Goal: Task Accomplishment & Management: Manage account settings

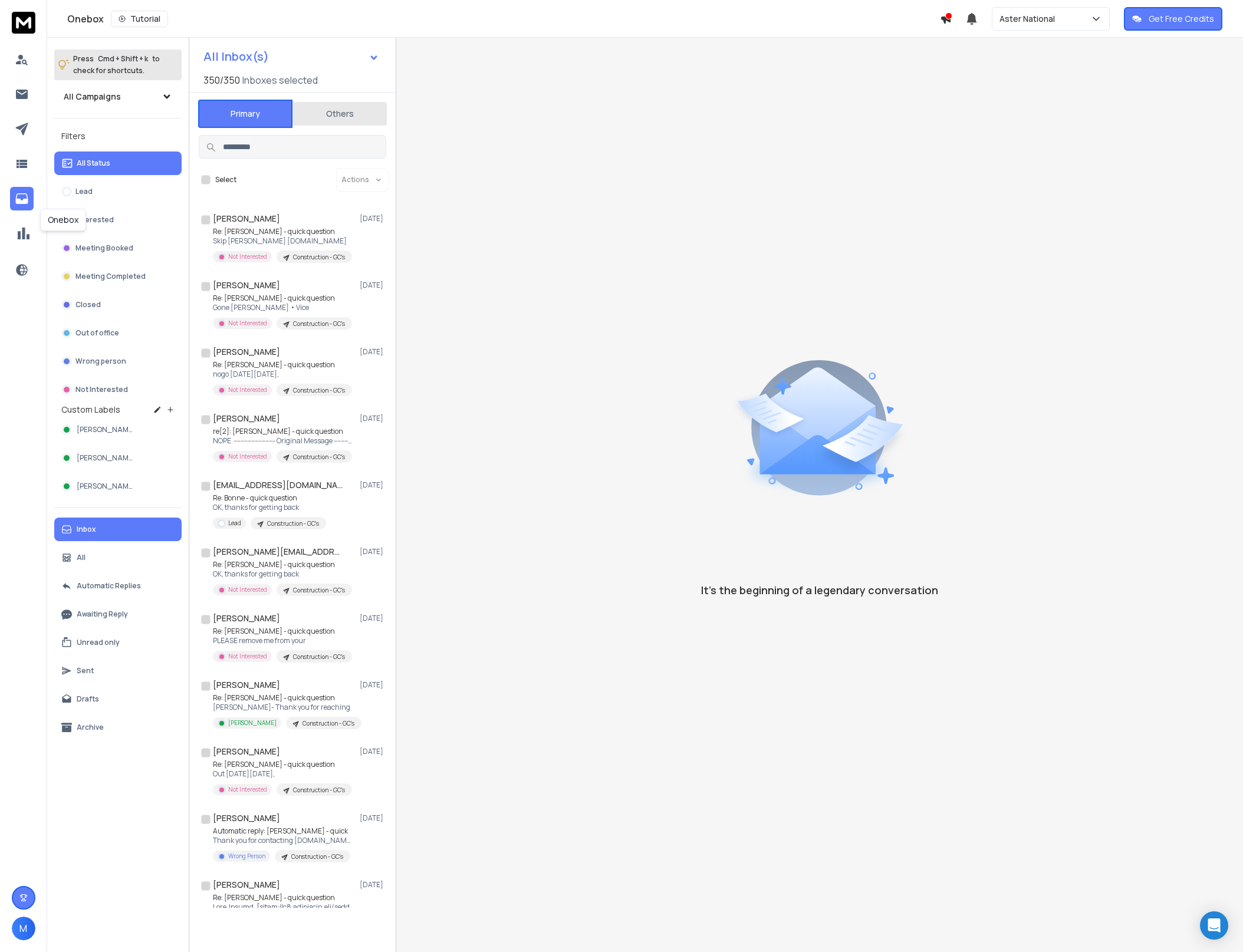
click at [381, 115] on button "Others" at bounding box center [339, 113] width 94 height 26
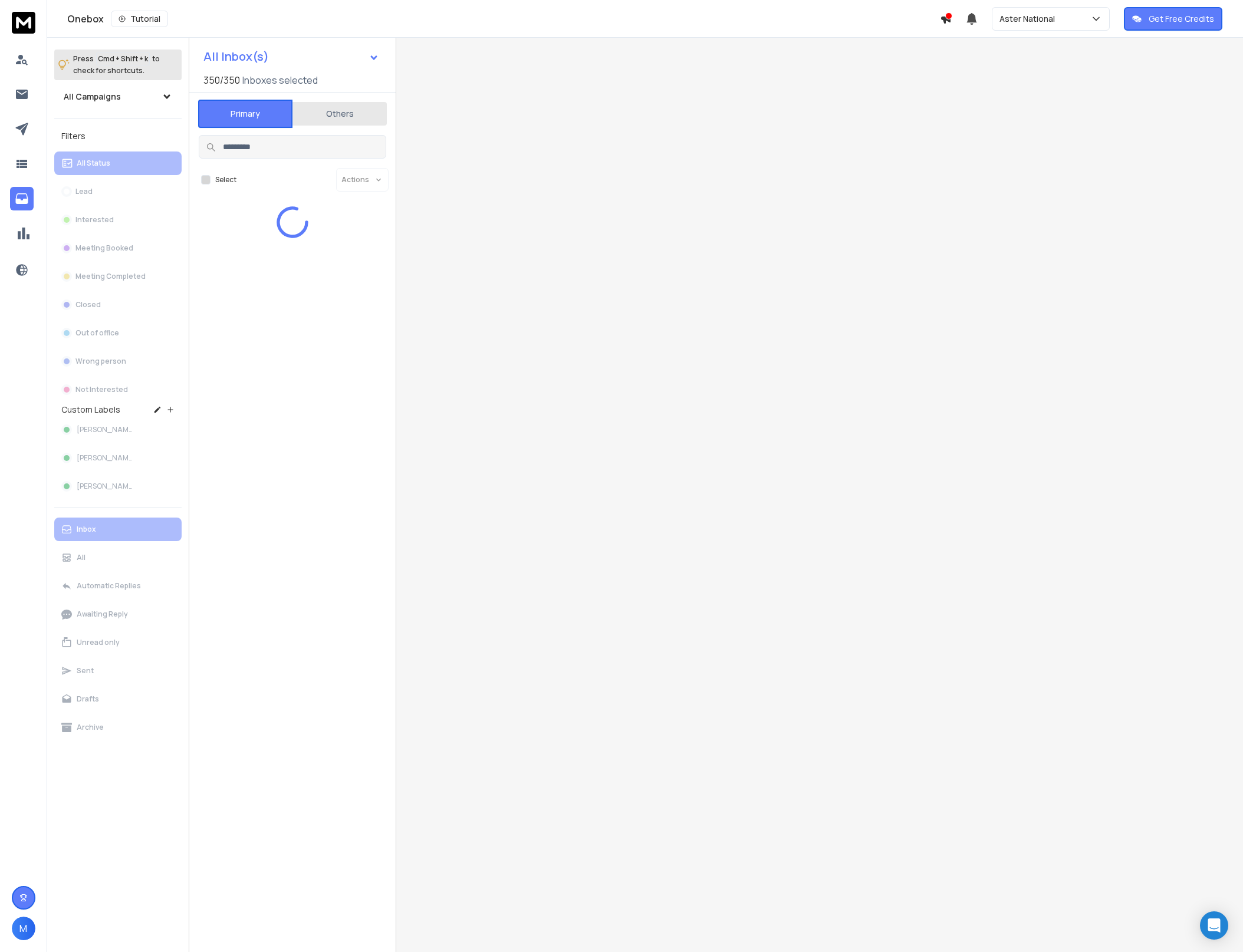
click at [292, 123] on button "Primary" at bounding box center [245, 114] width 94 height 28
click at [387, 128] on button "Others" at bounding box center [339, 114] width 94 height 28
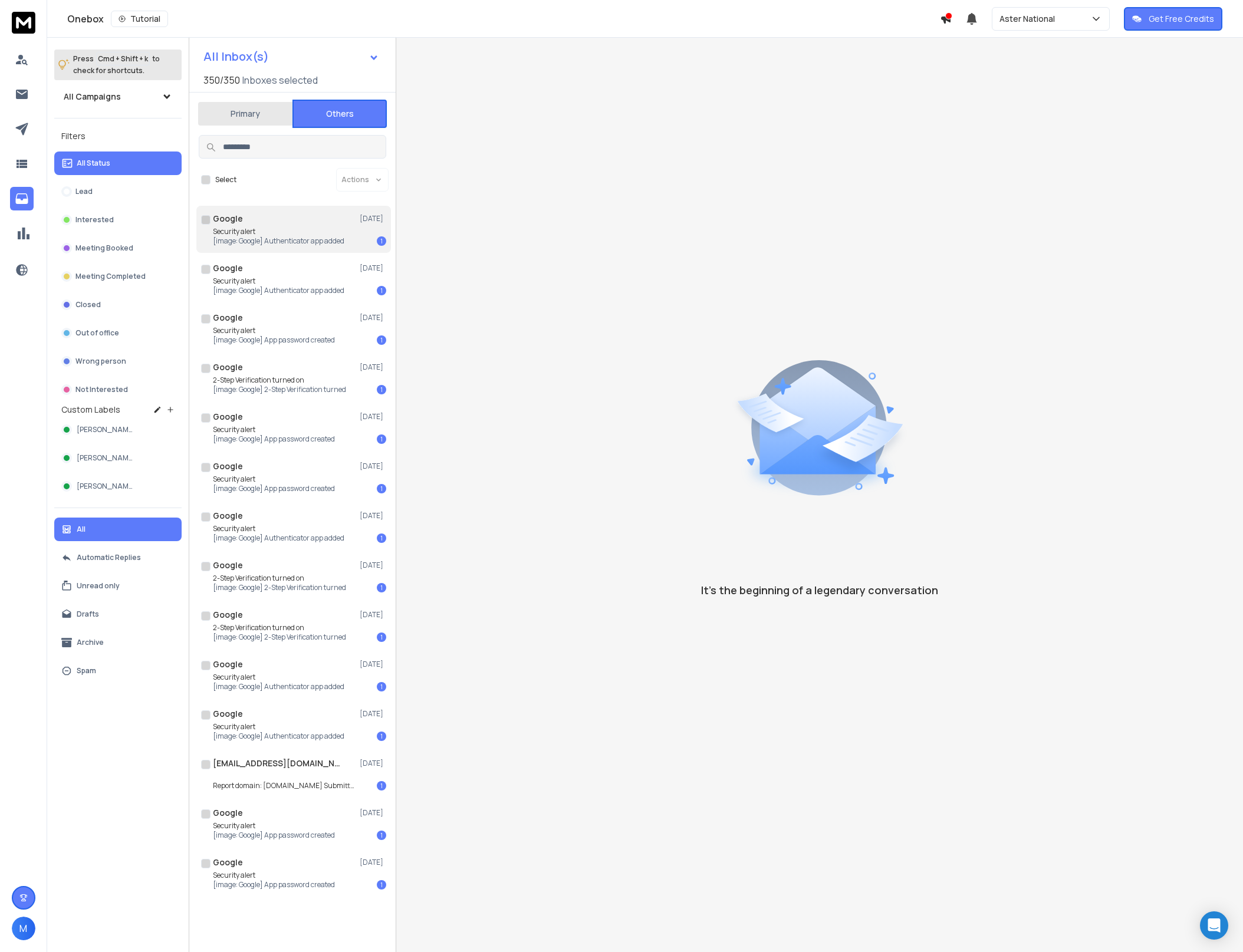
click at [344, 237] on p "Security alert" at bounding box center [278, 231] width 132 height 9
click at [237, 245] on button "SELECT THIS PAGE" at bounding box center [232, 239] width 9 height 9
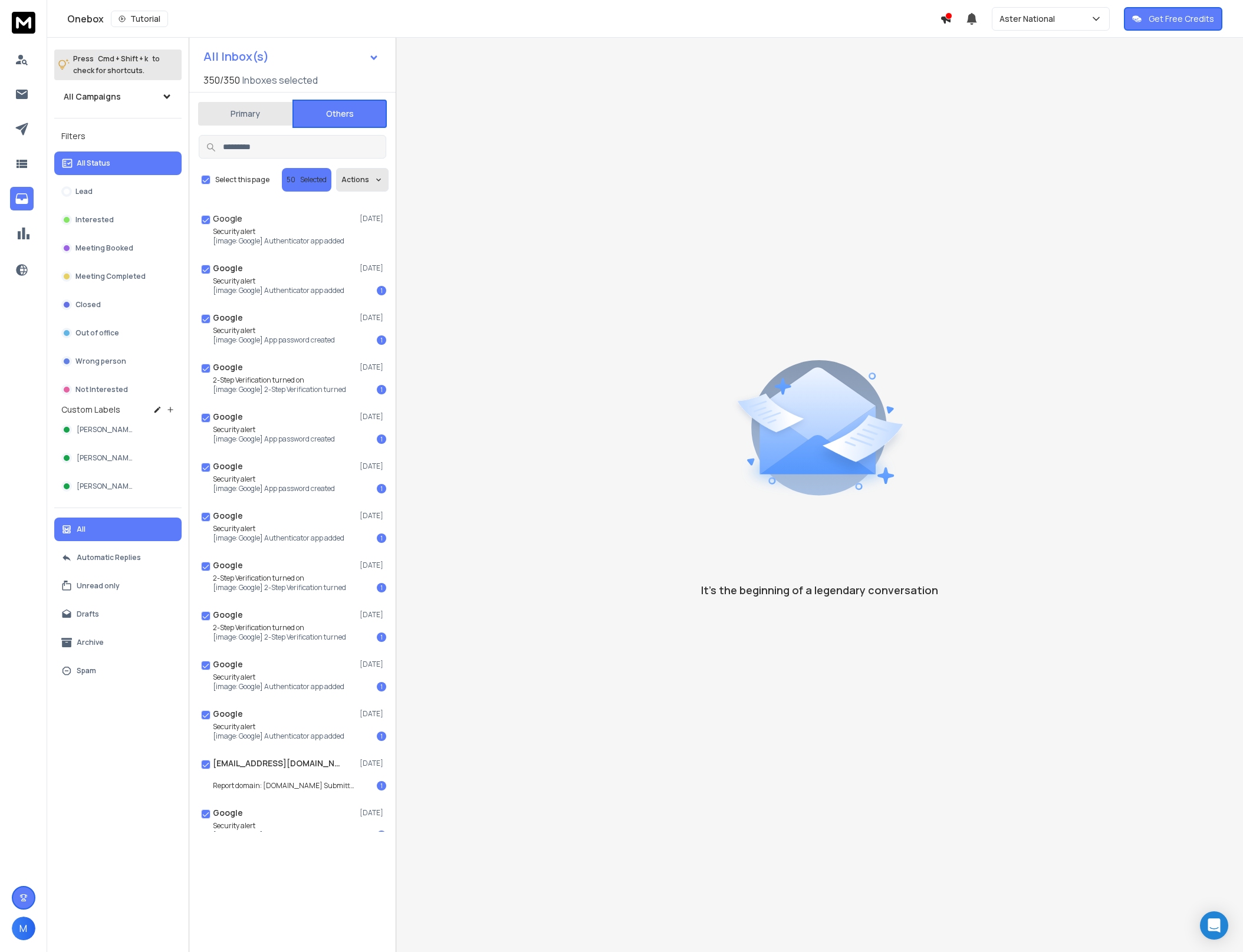
click at [369, 184] on p "Actions" at bounding box center [355, 179] width 27 height 9
click at [392, 234] on div "Delete email" at bounding box center [387, 236] width 65 height 12
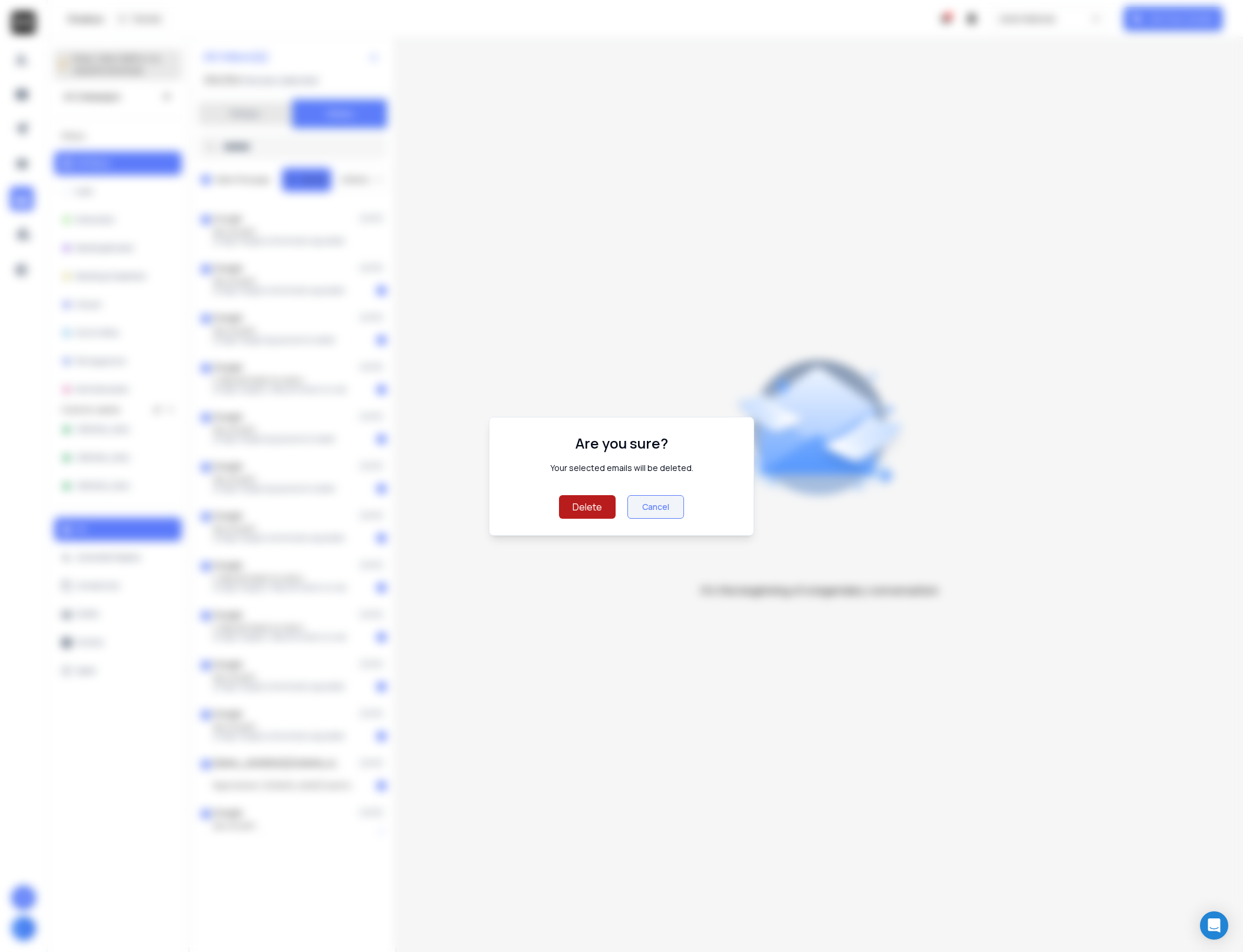
click at [584, 513] on button "Delete" at bounding box center [587, 506] width 57 height 23
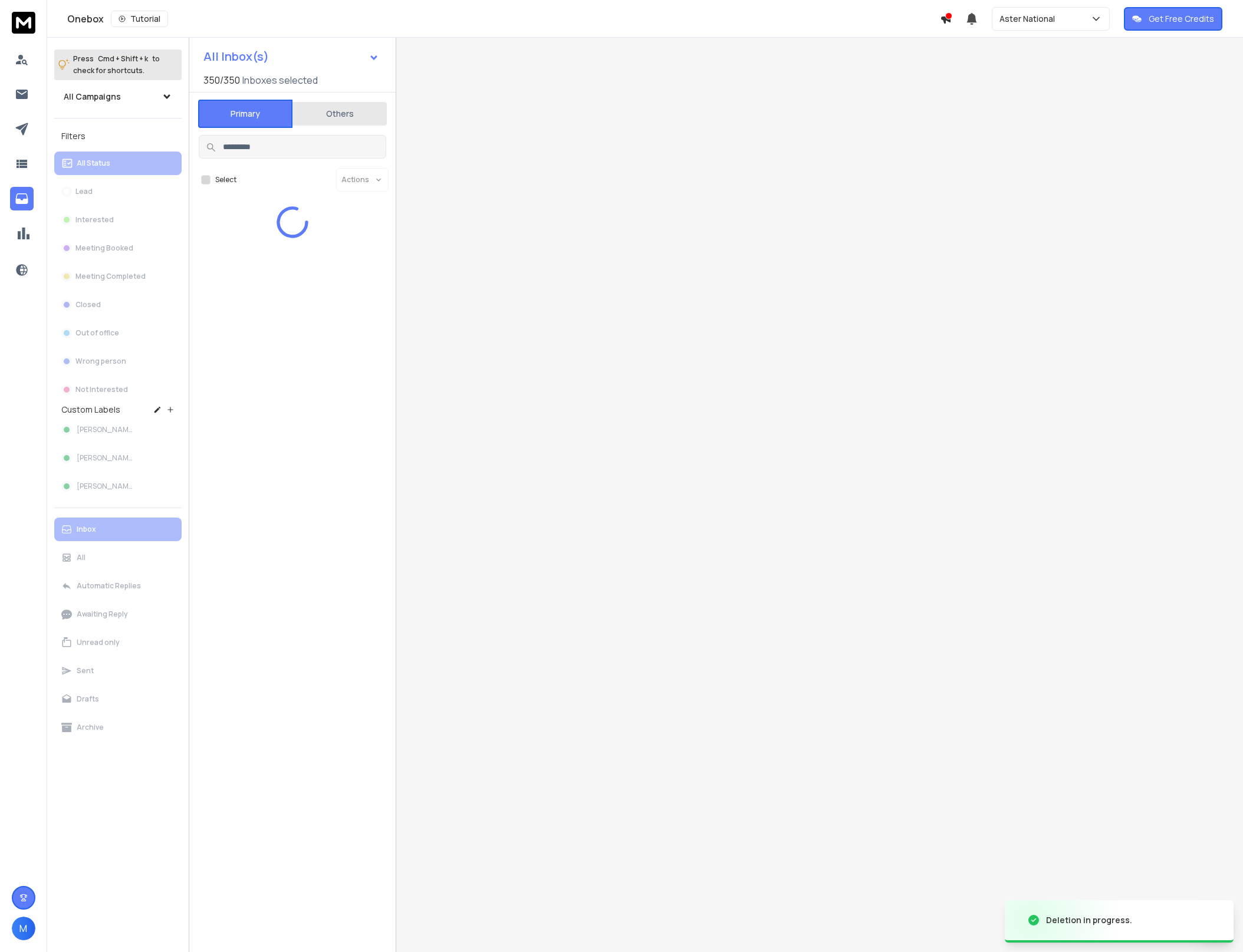
click at [291, 128] on button "Primary" at bounding box center [245, 114] width 94 height 28
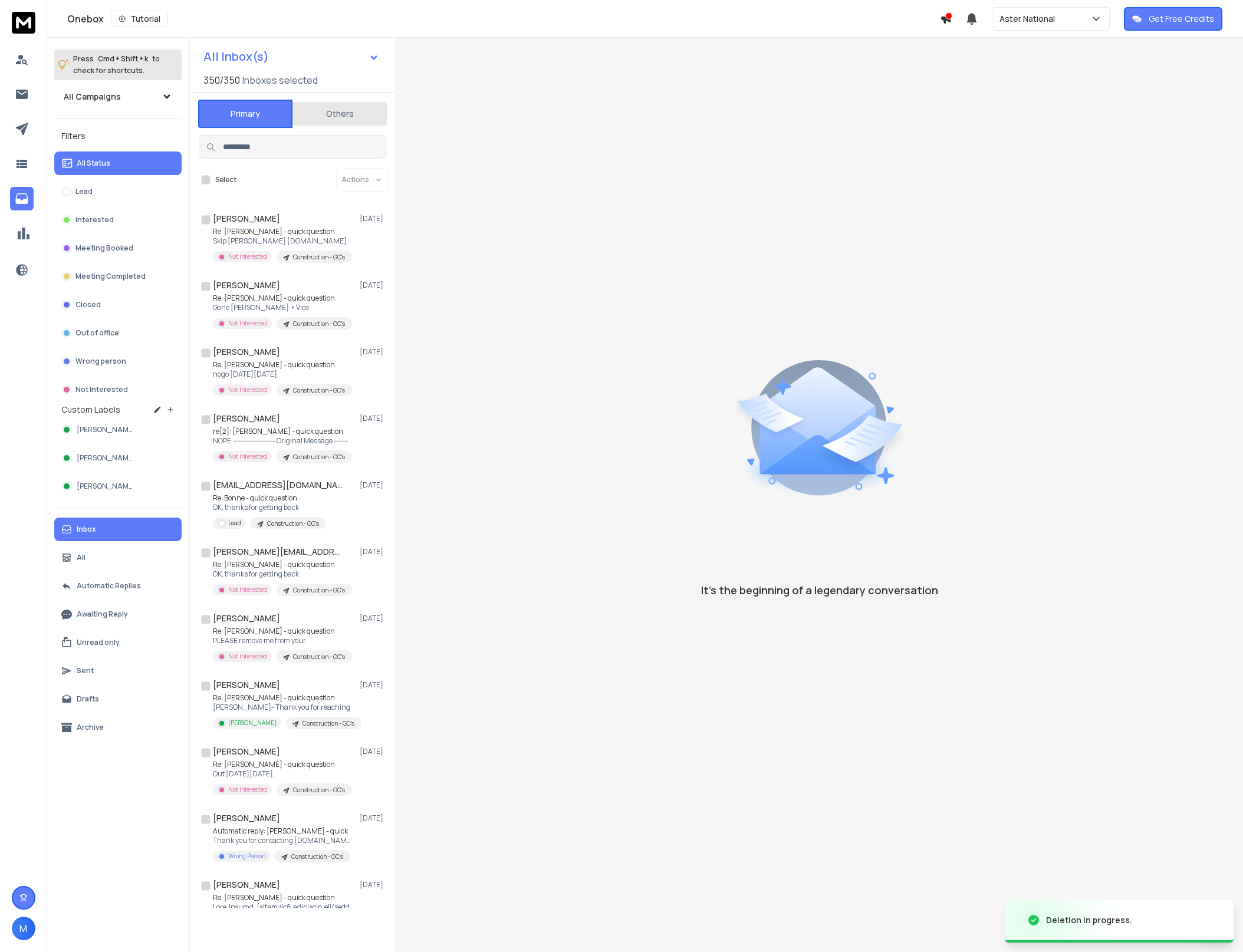
click at [384, 127] on button "Others" at bounding box center [339, 113] width 94 height 26
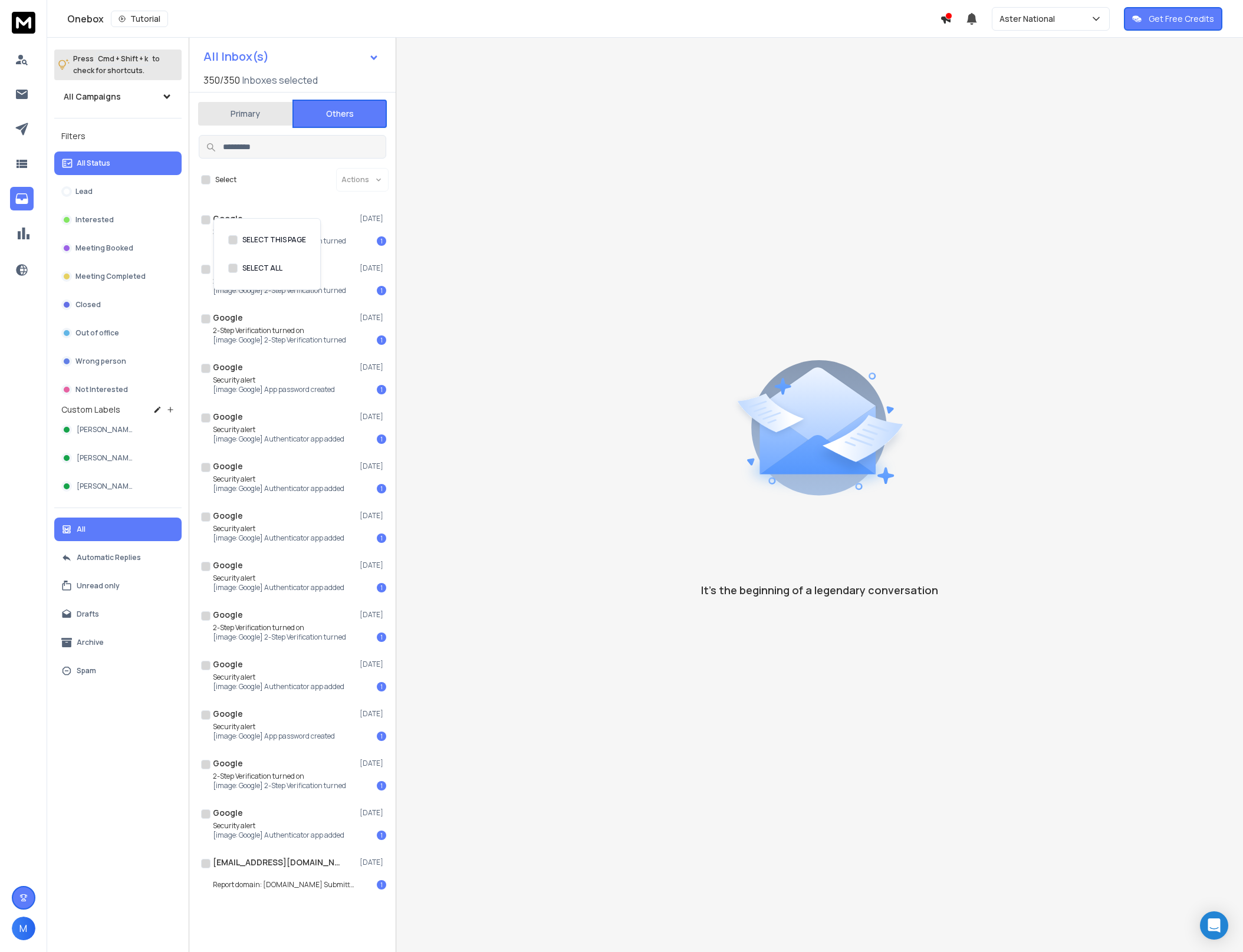
click at [237, 272] on button "SELECT THIS PAGE" at bounding box center [232, 267] width 9 height 9
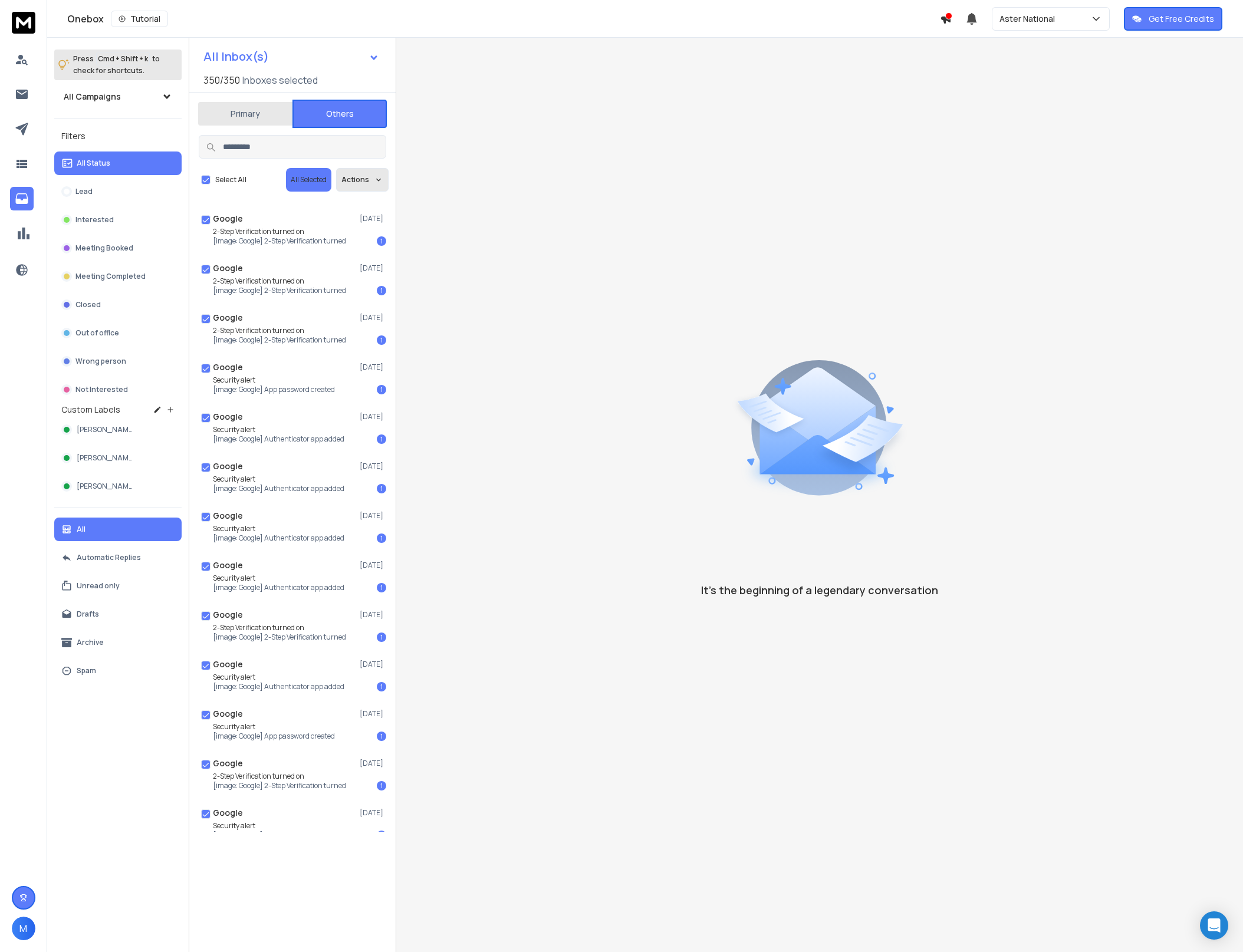
click at [369, 184] on p "Actions" at bounding box center [355, 179] width 27 height 9
click at [394, 229] on div "Delete email" at bounding box center [387, 231] width 65 height 12
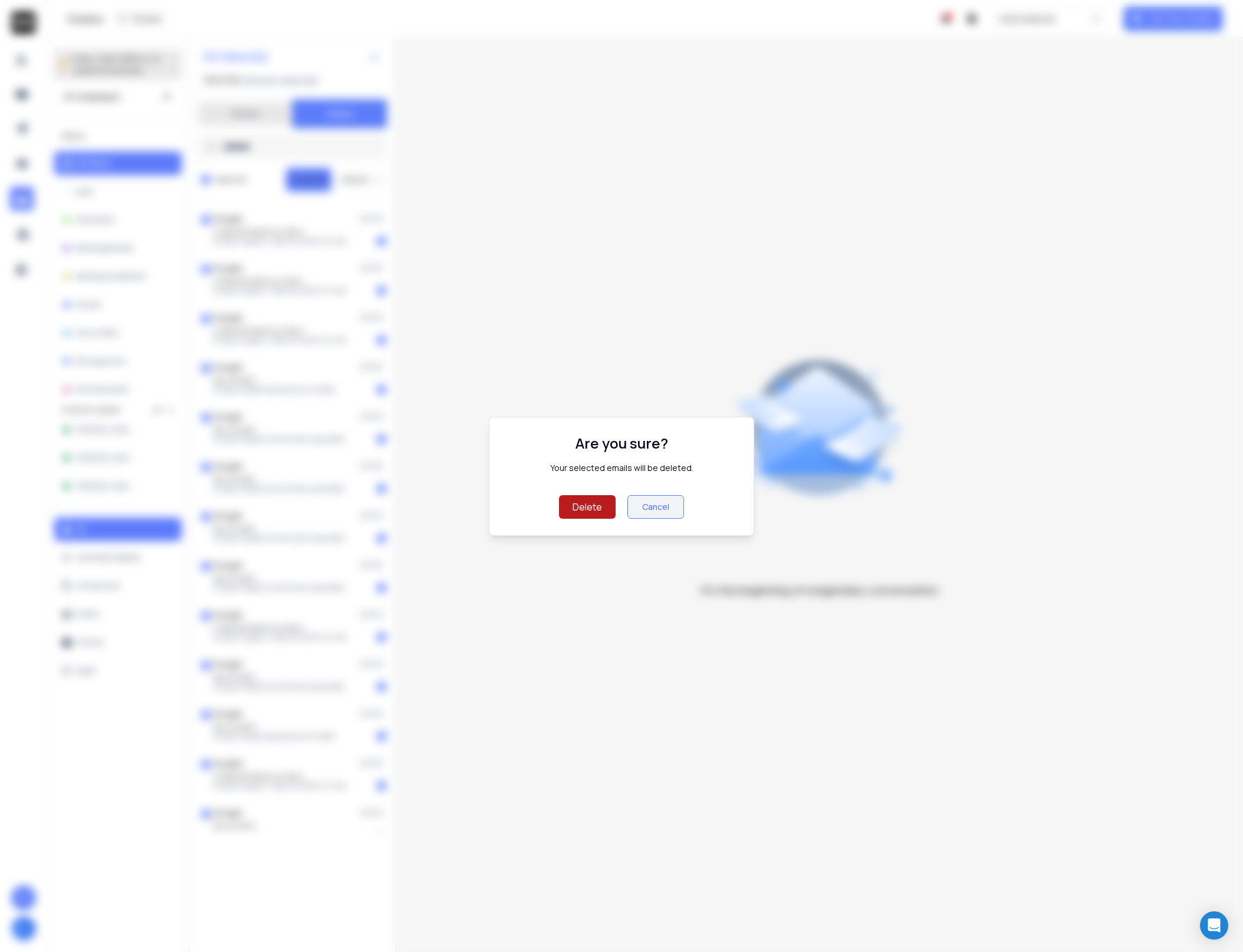
click at [581, 511] on button "Delete" at bounding box center [587, 506] width 57 height 23
